Goal: Information Seeking & Learning: Stay updated

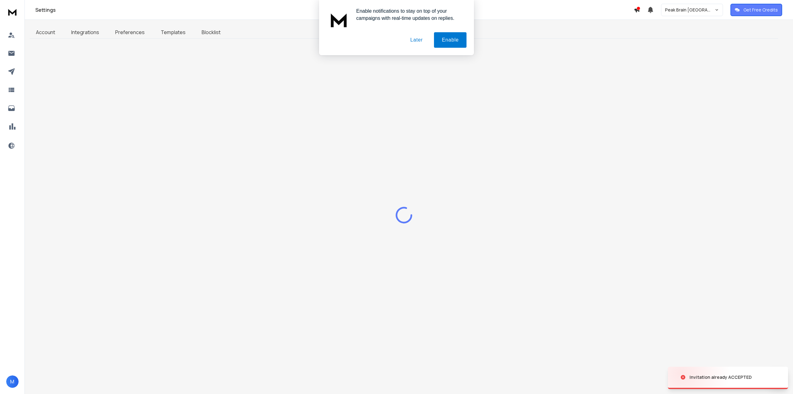
click at [420, 42] on button "Later" at bounding box center [417, 39] width 28 height 15
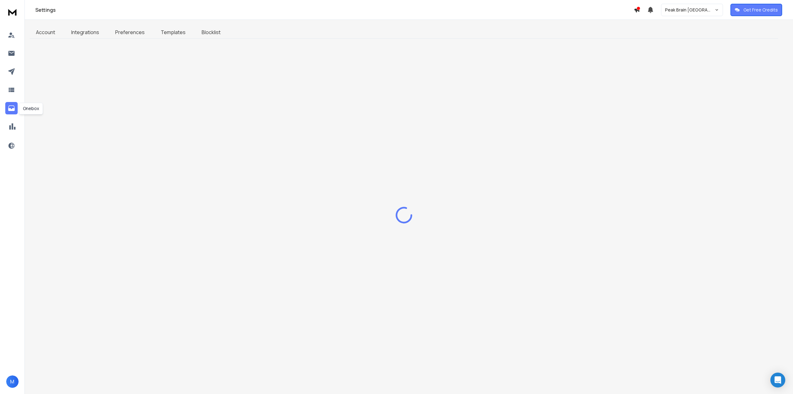
click at [9, 112] on icon at bounding box center [11, 107] width 7 height 7
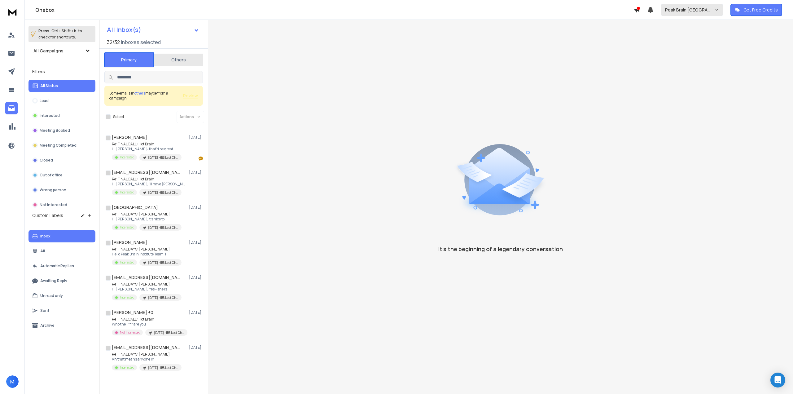
click at [674, 14] on button "Peak Brain [GEOGRAPHIC_DATA]" at bounding box center [692, 10] width 62 height 12
click at [675, 73] on div "Default" at bounding box center [674, 75] width 15 height 6
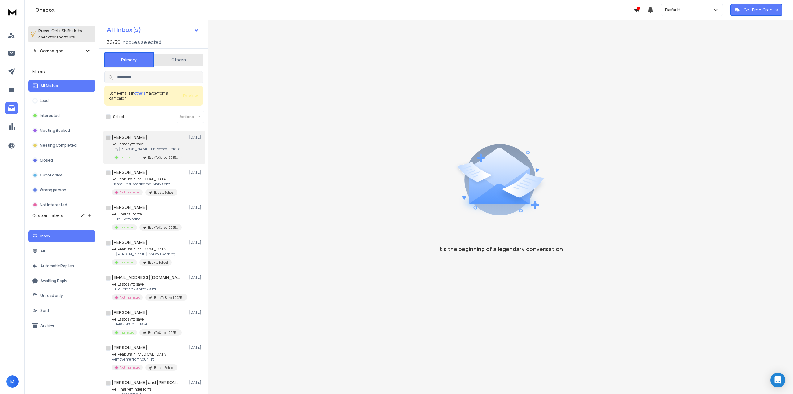
click at [160, 143] on p "Re: Last day to save" at bounding box center [147, 144] width 70 height 5
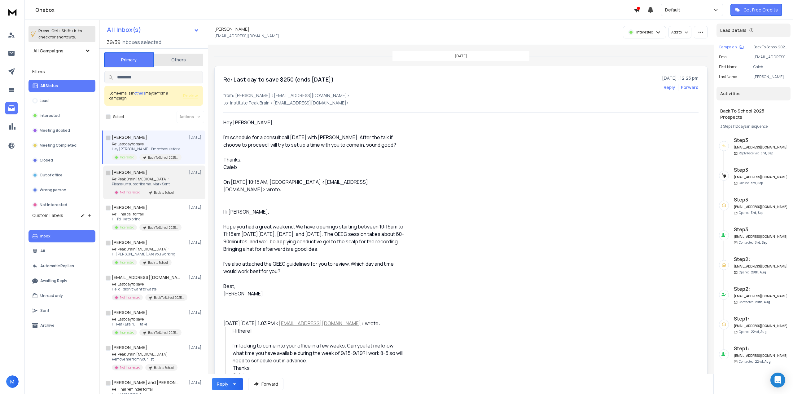
click at [157, 183] on p "Please unsubscribe me. Mark Sent" at bounding box center [145, 184] width 66 height 5
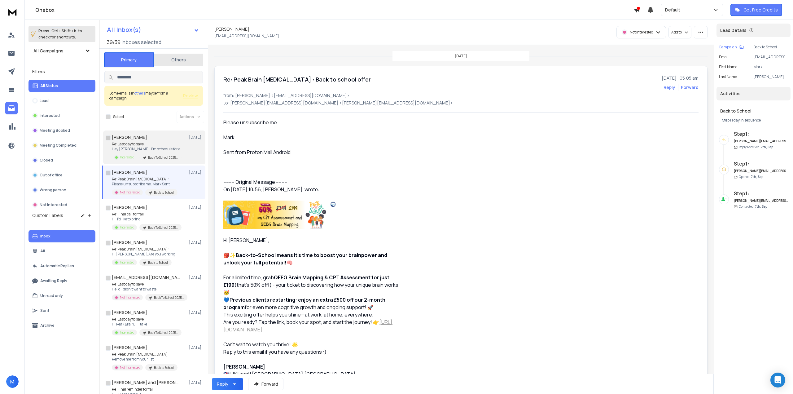
click at [146, 148] on p "Hey Monica, I’m schedule for a" at bounding box center [147, 149] width 70 height 5
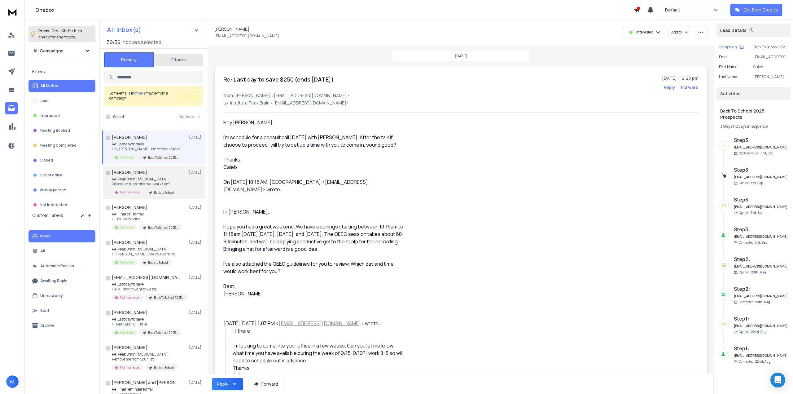
click at [149, 178] on p "Re: Peak Brain Neurofeedback :" at bounding box center [145, 179] width 66 height 5
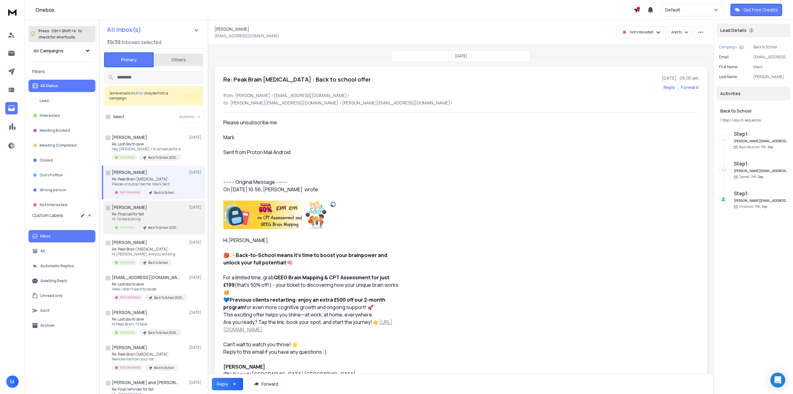
click at [161, 218] on p "Hi, I'd like to bring" at bounding box center [147, 219] width 70 height 5
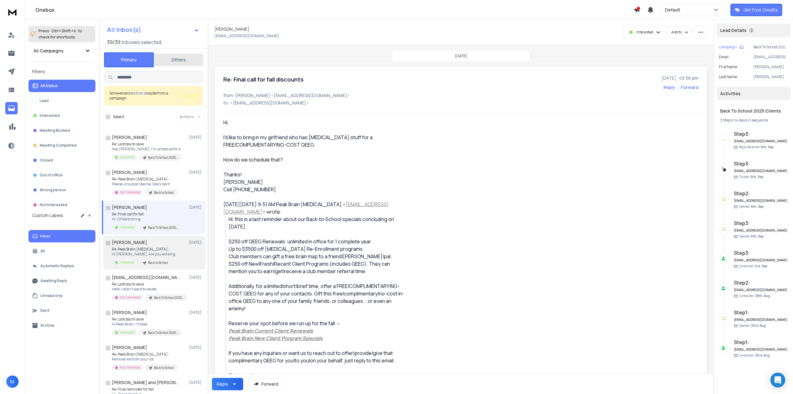
click at [170, 250] on p "Re: Peak Brain Neurofeedback :" at bounding box center [144, 249] width 64 height 5
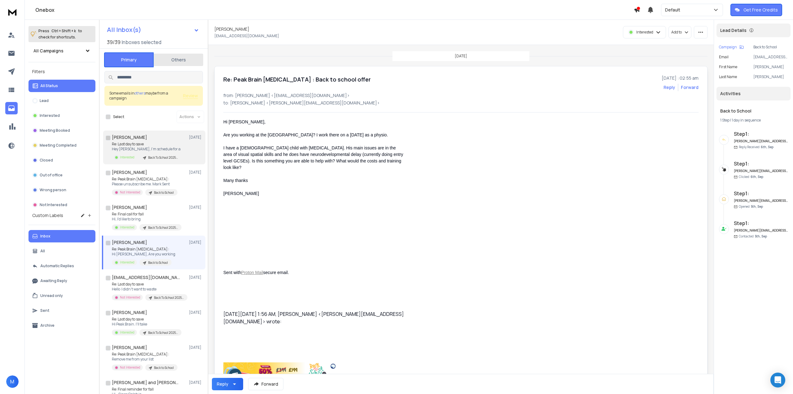
click at [175, 149] on p "Hey Monica, I’m schedule for a" at bounding box center [147, 149] width 70 height 5
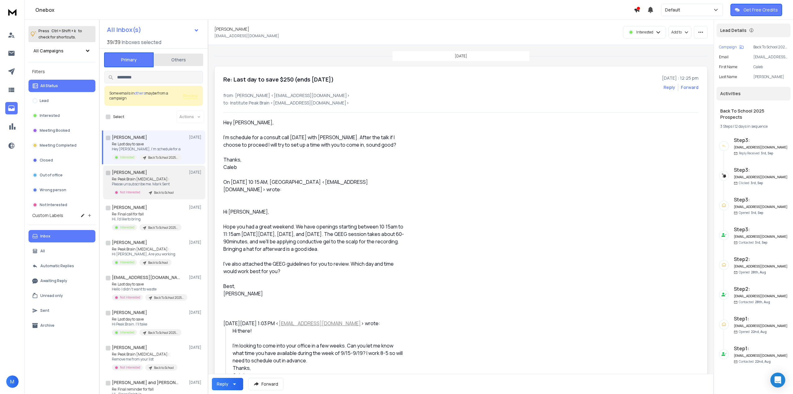
click at [188, 182] on div "Re: Peak Brain Neurofeedback : Please unsubscribe me. Mark Sent Not Interested …" at bounding box center [157, 186] width 91 height 19
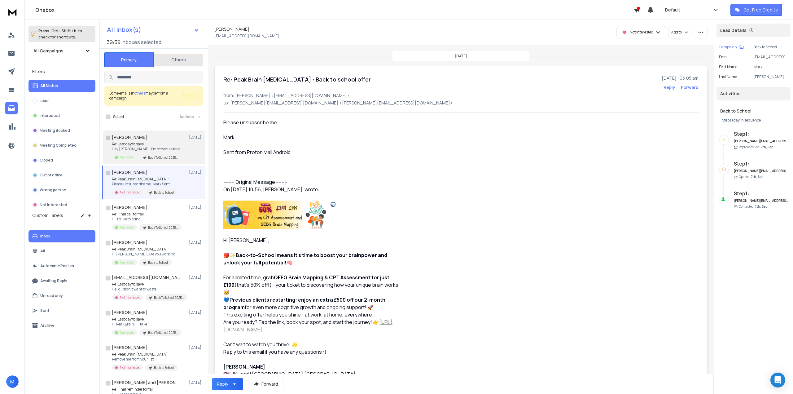
click at [192, 141] on div "Caleb Nelson 08 Sep Re: Last day to save Hey Monica, I’m schedule for a Interes…" at bounding box center [157, 147] width 91 height 26
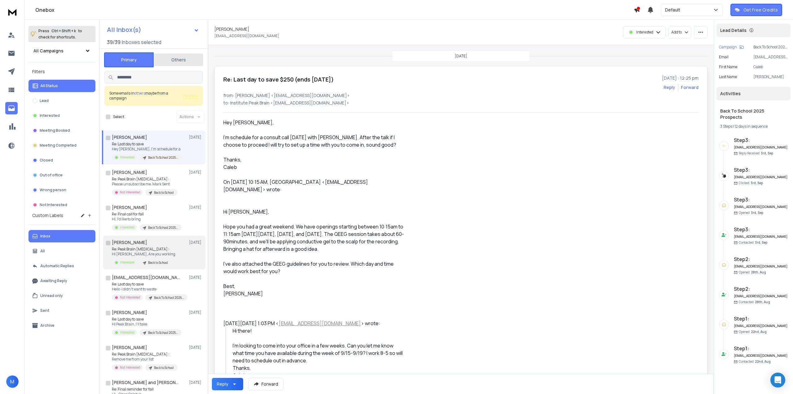
click at [168, 243] on div "Sarah Summers 06 Sep" at bounding box center [157, 242] width 91 height 6
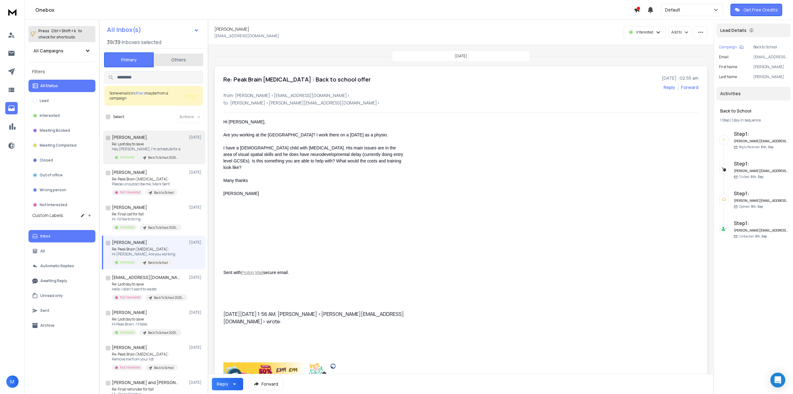
click at [162, 144] on p "Re: Last day to save" at bounding box center [147, 144] width 70 height 5
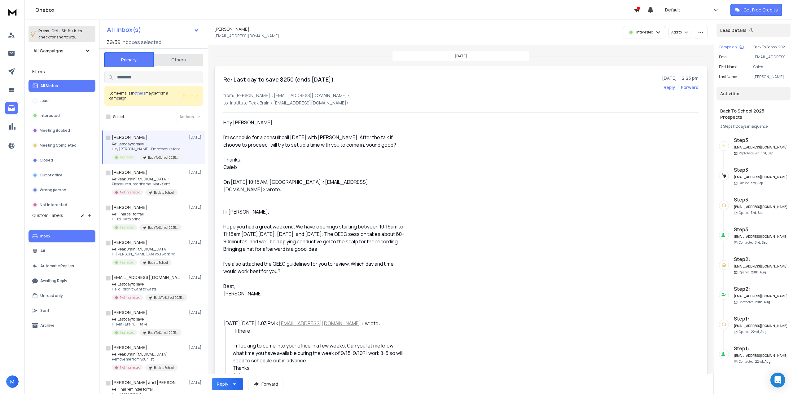
click at [66, 89] on button "All Status" at bounding box center [62, 86] width 67 height 12
click at [7, 13] on img at bounding box center [12, 11] width 12 height 11
